Goal: Task Accomplishment & Management: Manage account settings

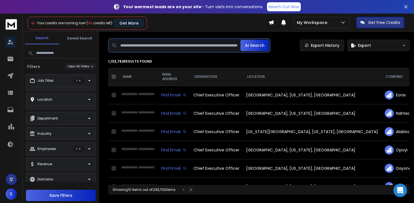
click at [125, 23] on button "Get More" at bounding box center [129, 23] width 29 height 8
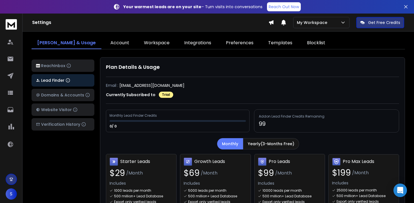
click at [131, 96] on p "Currently Subscribed to" at bounding box center [131, 95] width 50 height 6
click at [102, 37] on div "[PERSON_NAME] & Usage Account Workspace Integrations Preferences Templates Bloc…" at bounding box center [218, 129] width 391 height 195
click at [105, 42] on link "Account" at bounding box center [120, 43] width 30 height 12
